Goal: Task Accomplishment & Management: Use online tool/utility

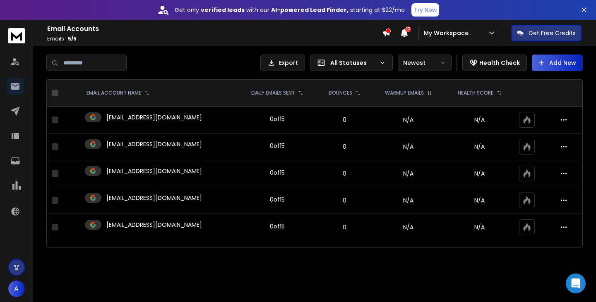
click at [526, 120] on icon at bounding box center [526, 120] width 7 height 8
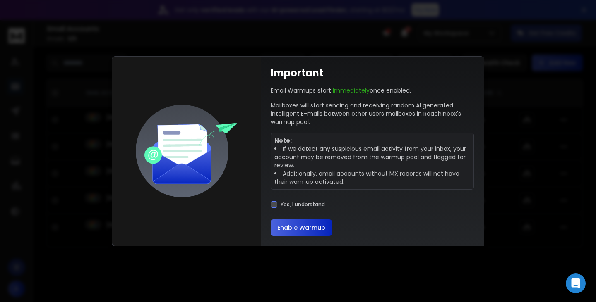
click at [278, 206] on div "Yes, I understand" at bounding box center [297, 204] width 54 height 7
click at [296, 237] on div "Important Email Warmups start Immediately once enabled. Mailboxes will start se…" at bounding box center [372, 151] width 223 height 189
click at [274, 206] on button "Yes, I understand" at bounding box center [273, 204] width 7 height 7
click at [290, 227] on button "Enable Warmup" at bounding box center [300, 228] width 61 height 17
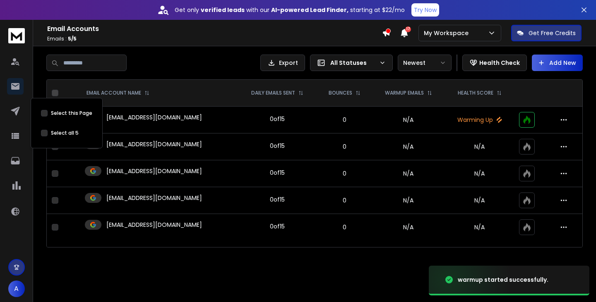
click at [55, 92] on button "Select this Page" at bounding box center [55, 93] width 7 height 7
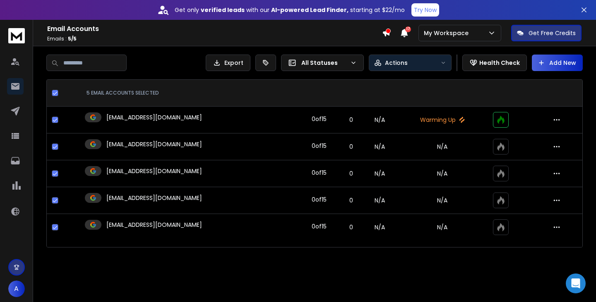
click at [406, 64] on p "Actions" at bounding box center [396, 63] width 23 height 8
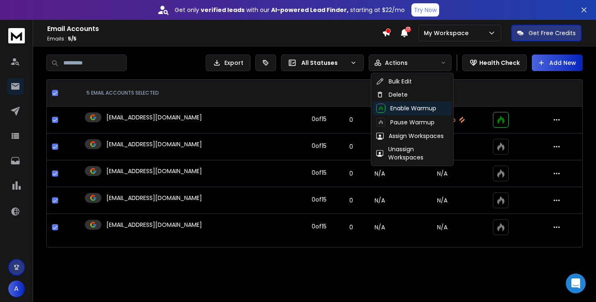
click at [409, 110] on div "Enable Warmup" at bounding box center [406, 108] width 60 height 9
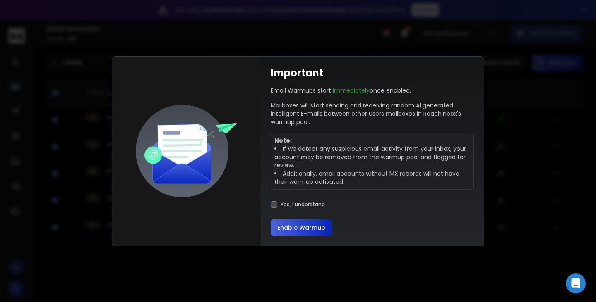
click at [286, 203] on label "Yes, I understand" at bounding box center [302, 204] width 44 height 7
click at [276, 206] on button "Yes, I understand" at bounding box center [273, 204] width 7 height 7
click at [281, 222] on button "Enable Warmup" at bounding box center [300, 228] width 61 height 17
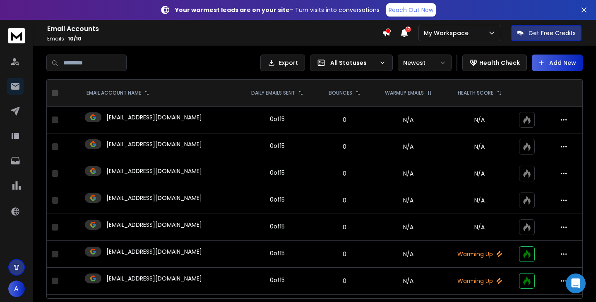
click at [54, 121] on button "button" at bounding box center [55, 120] width 7 height 7
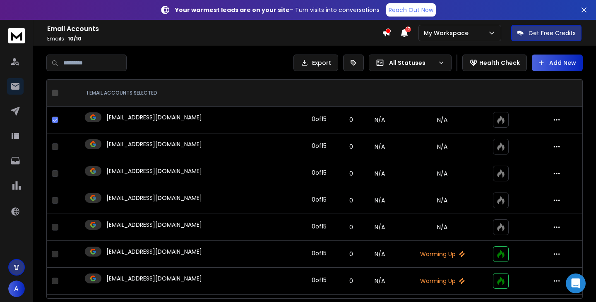
click at [55, 144] on button "button" at bounding box center [55, 147] width 7 height 7
click at [55, 167] on td at bounding box center [63, 173] width 33 height 27
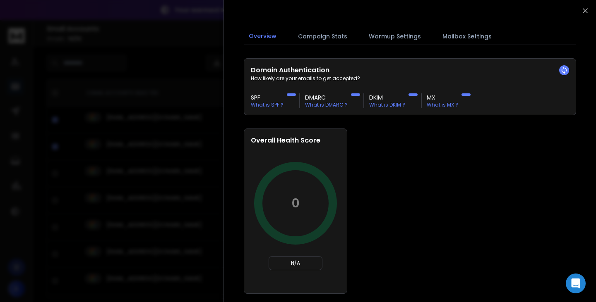
click at [117, 120] on div at bounding box center [298, 151] width 596 height 302
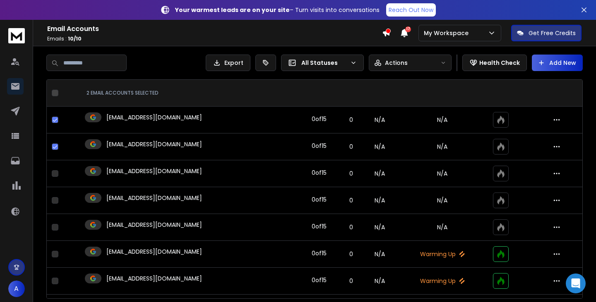
click at [55, 173] on button "button" at bounding box center [55, 173] width 7 height 7
click at [53, 201] on button "button" at bounding box center [55, 200] width 7 height 7
click at [53, 227] on button "button" at bounding box center [55, 227] width 7 height 7
click at [376, 59] on button "Actions" at bounding box center [409, 63] width 83 height 17
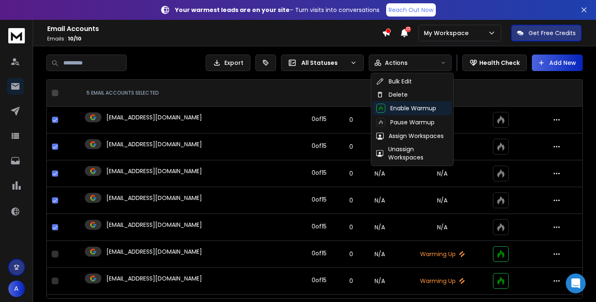
click at [399, 105] on div "Enable Warmup" at bounding box center [406, 108] width 60 height 9
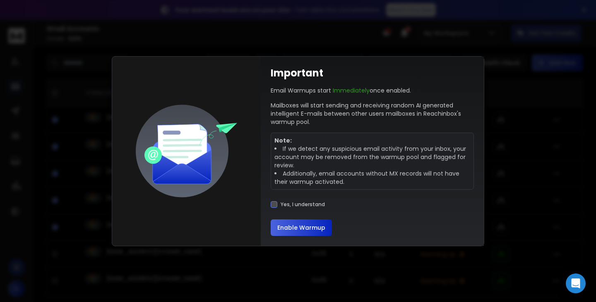
click at [280, 216] on div "Important Email Warmups start Immediately once enabled. Mailboxes will start se…" at bounding box center [372, 151] width 223 height 189
click at [274, 207] on button "Yes, I understand" at bounding box center [273, 204] width 7 height 7
click at [304, 233] on button "Enable Warmup" at bounding box center [300, 228] width 61 height 17
